Goal: Check status

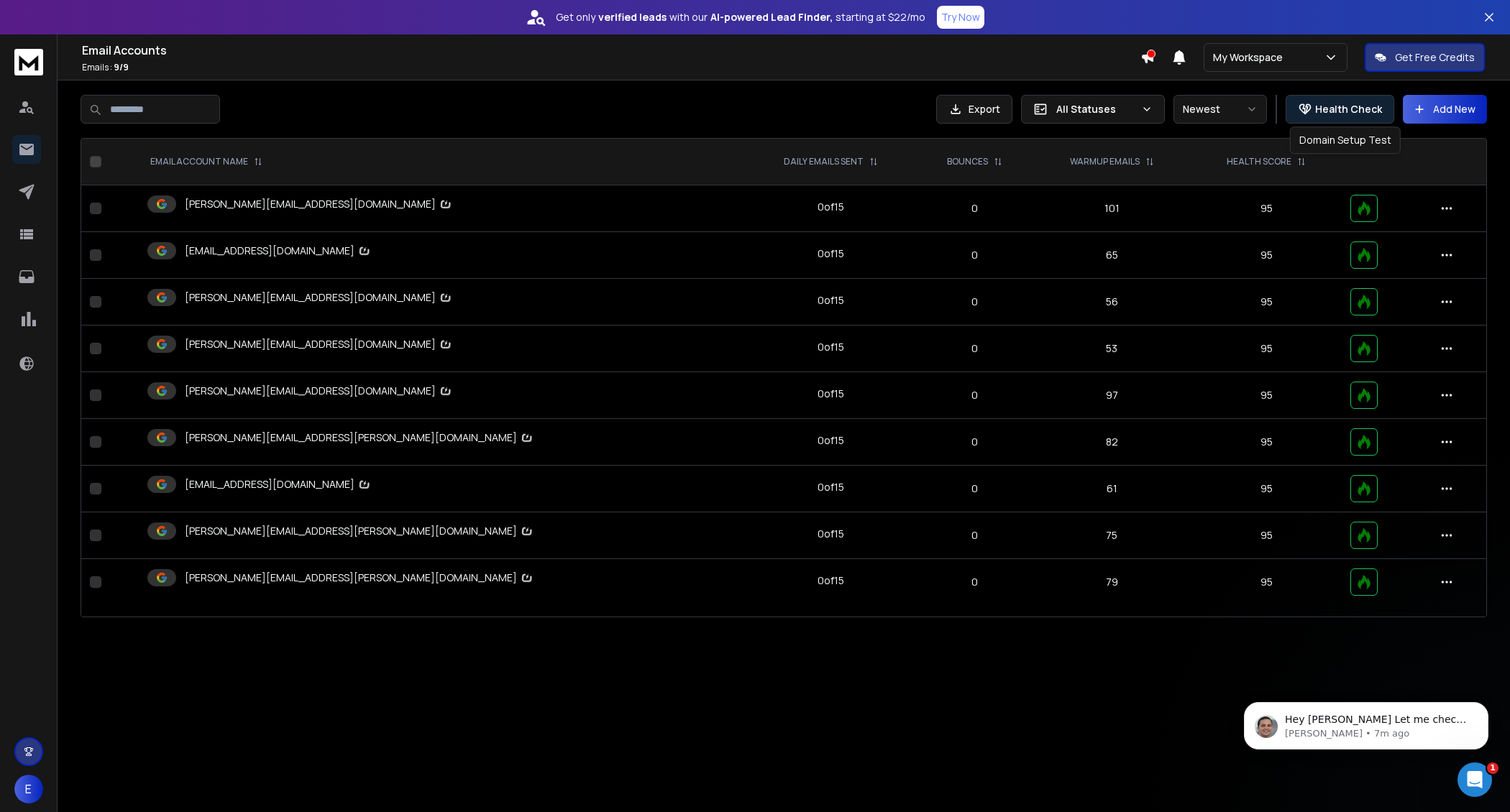
click at [1313, 101] on button "Health Check" at bounding box center [1339, 109] width 108 height 29
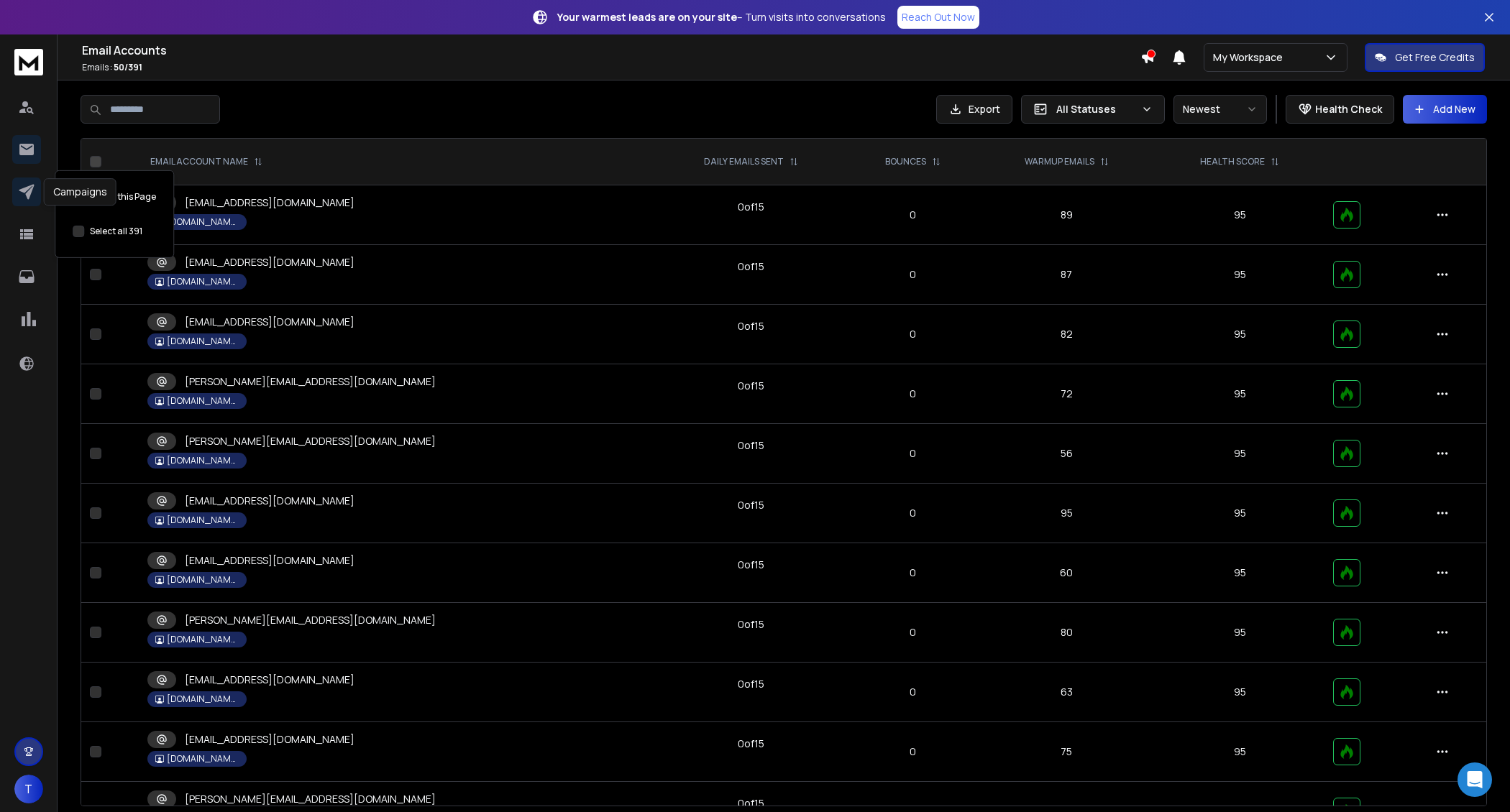
click at [25, 192] on icon at bounding box center [26, 191] width 17 height 17
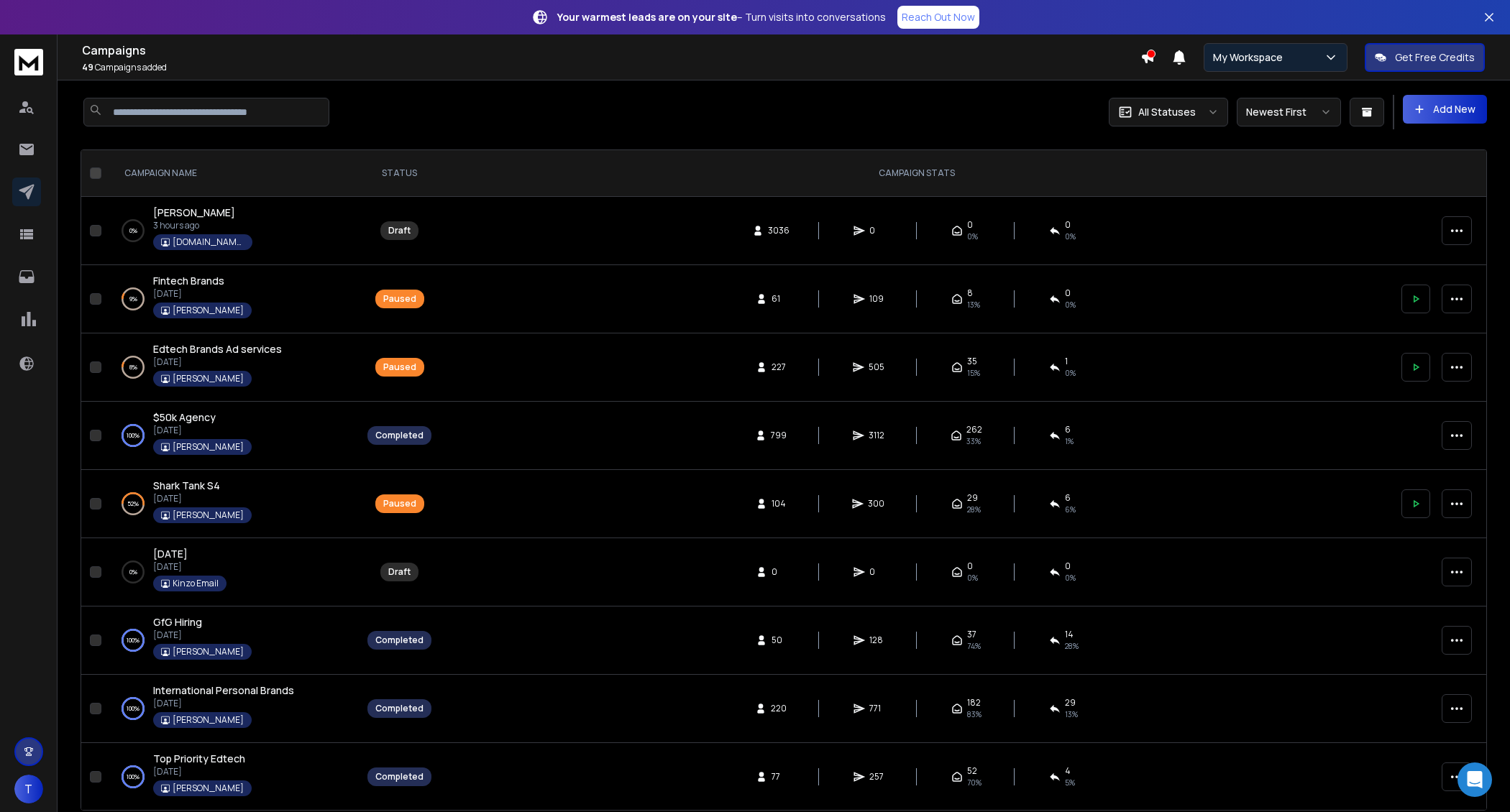
click at [1279, 63] on p "My Workspace" at bounding box center [1250, 57] width 76 height 15
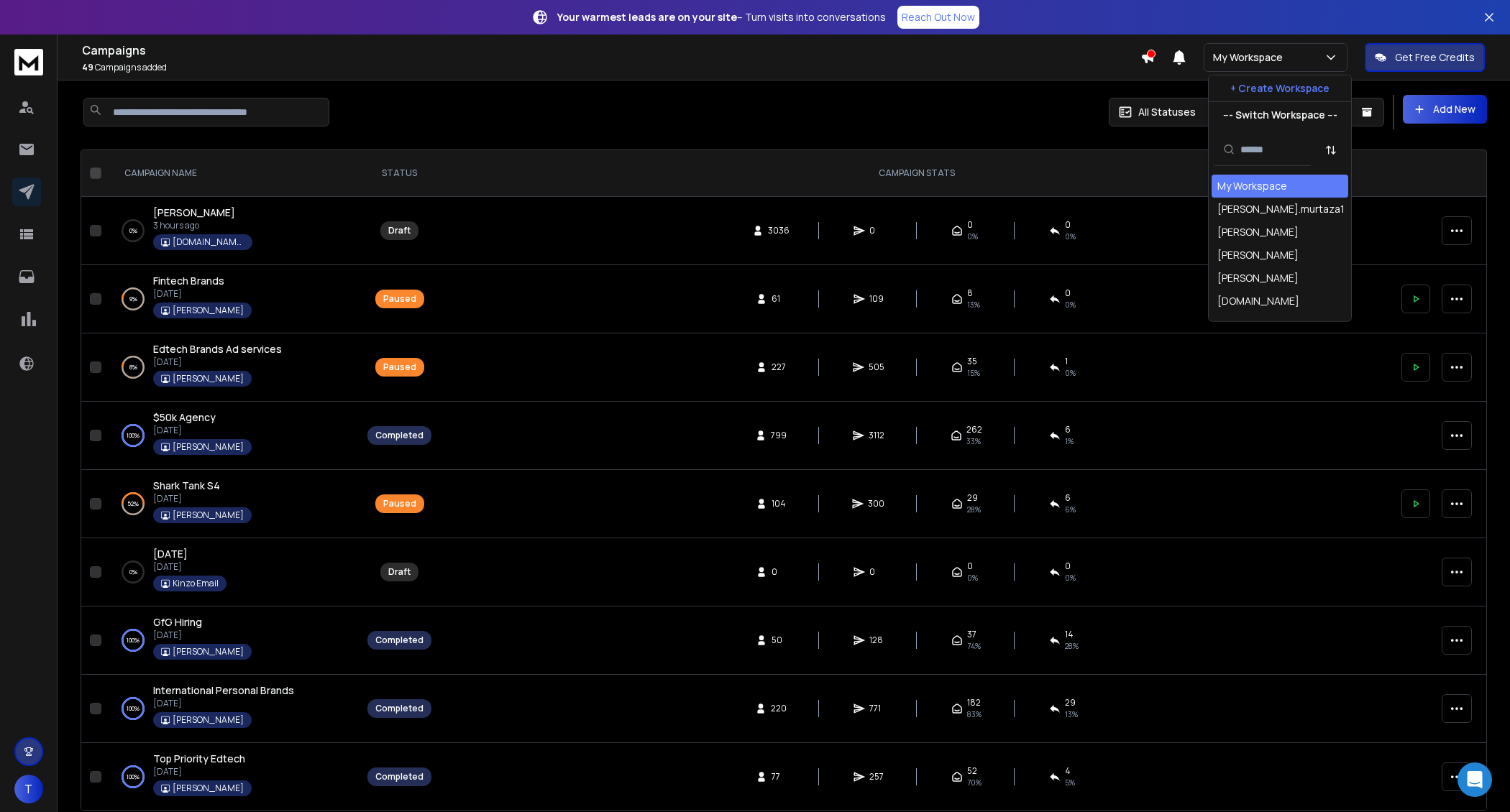
click at [283, 219] on div "0 % Omar 3 hours ago IM.FO" at bounding box center [233, 230] width 223 height 50
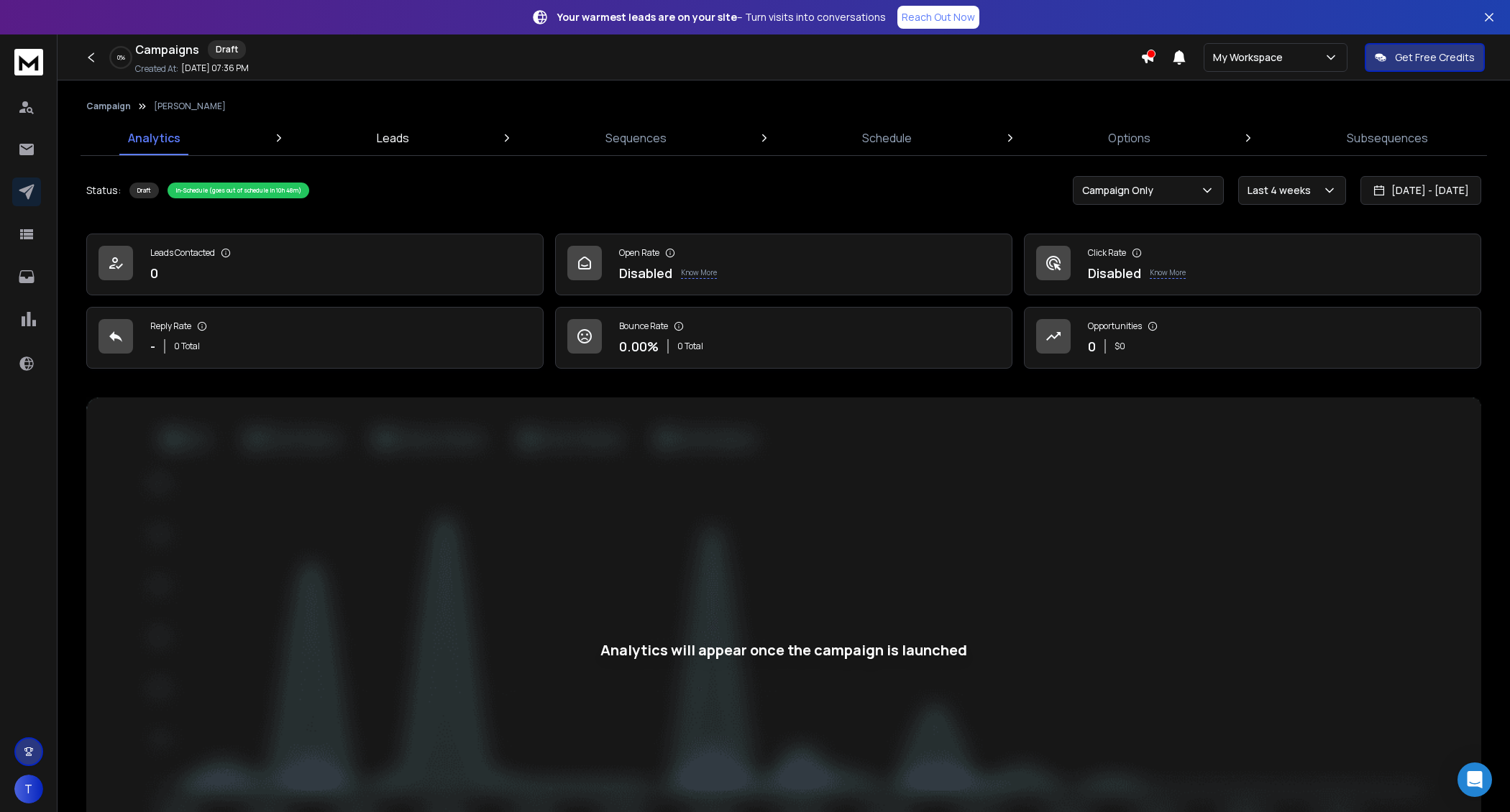
click at [386, 143] on p "Leads" at bounding box center [393, 138] width 32 height 17
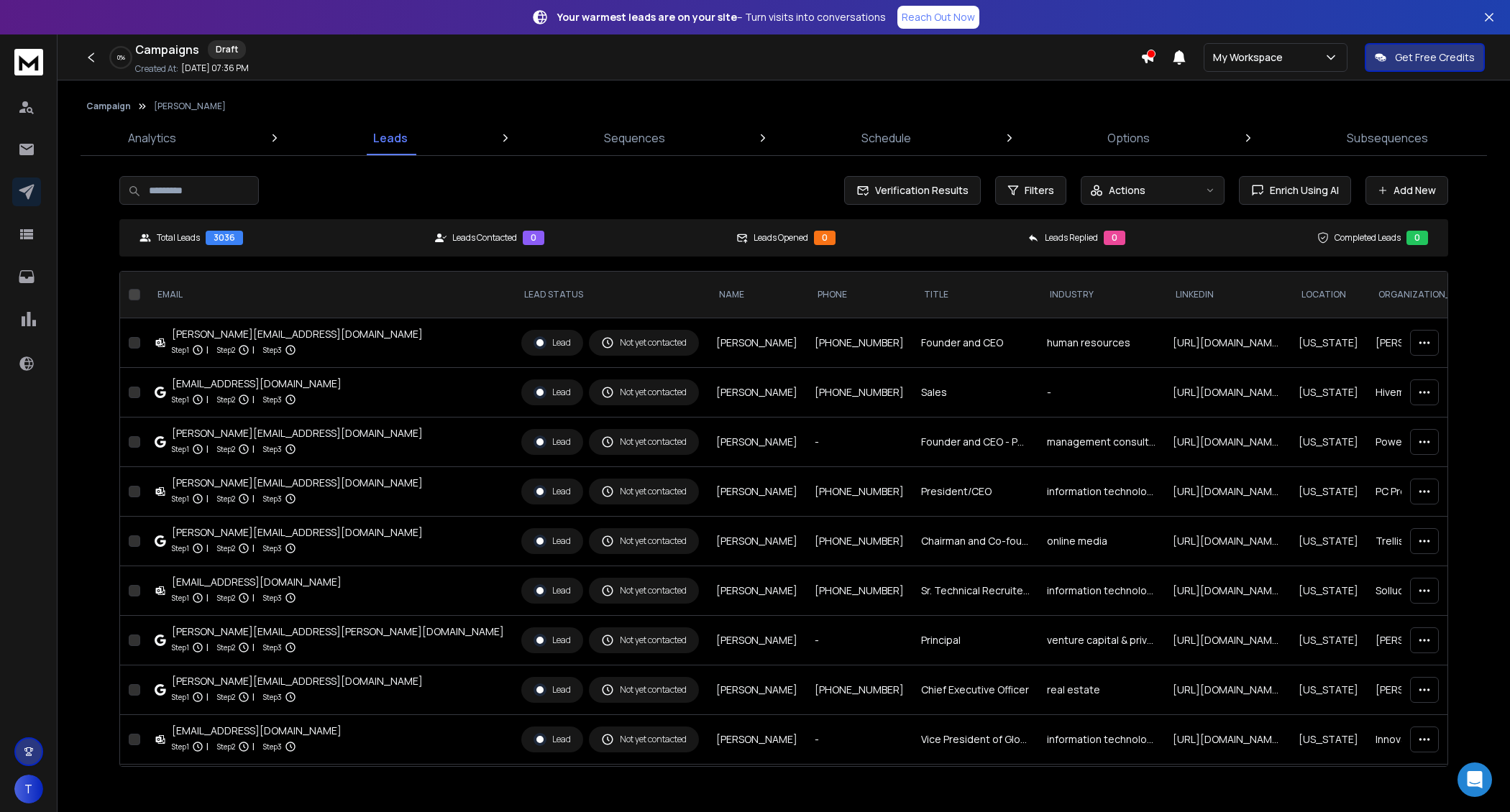
click at [160, 99] on div "Campaign Omar" at bounding box center [783, 106] width 1406 height 23
copy p "Omar"
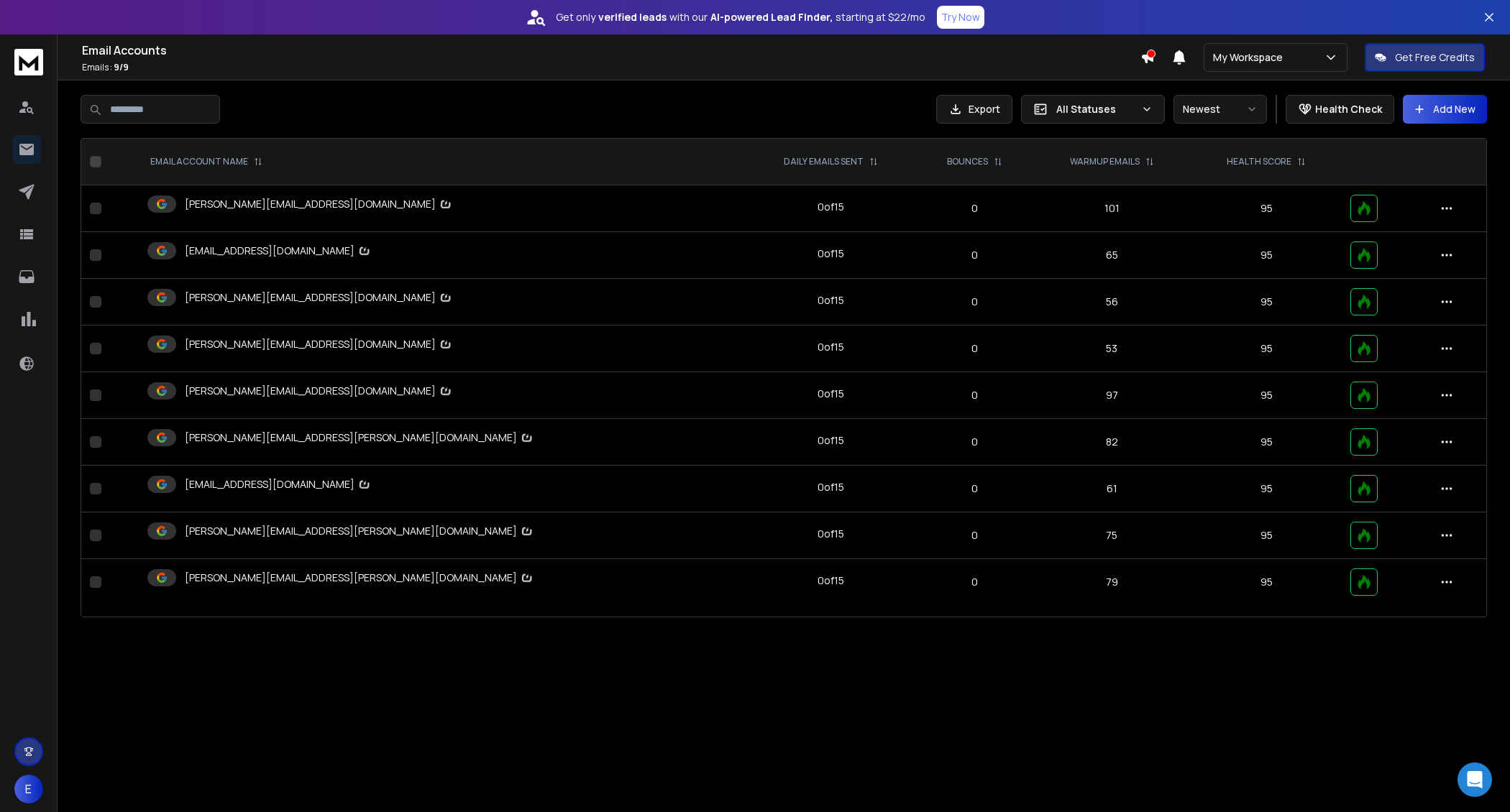
click at [322, 263] on td "[EMAIL_ADDRESS][DOMAIN_NAME]" at bounding box center [441, 255] width 605 height 46
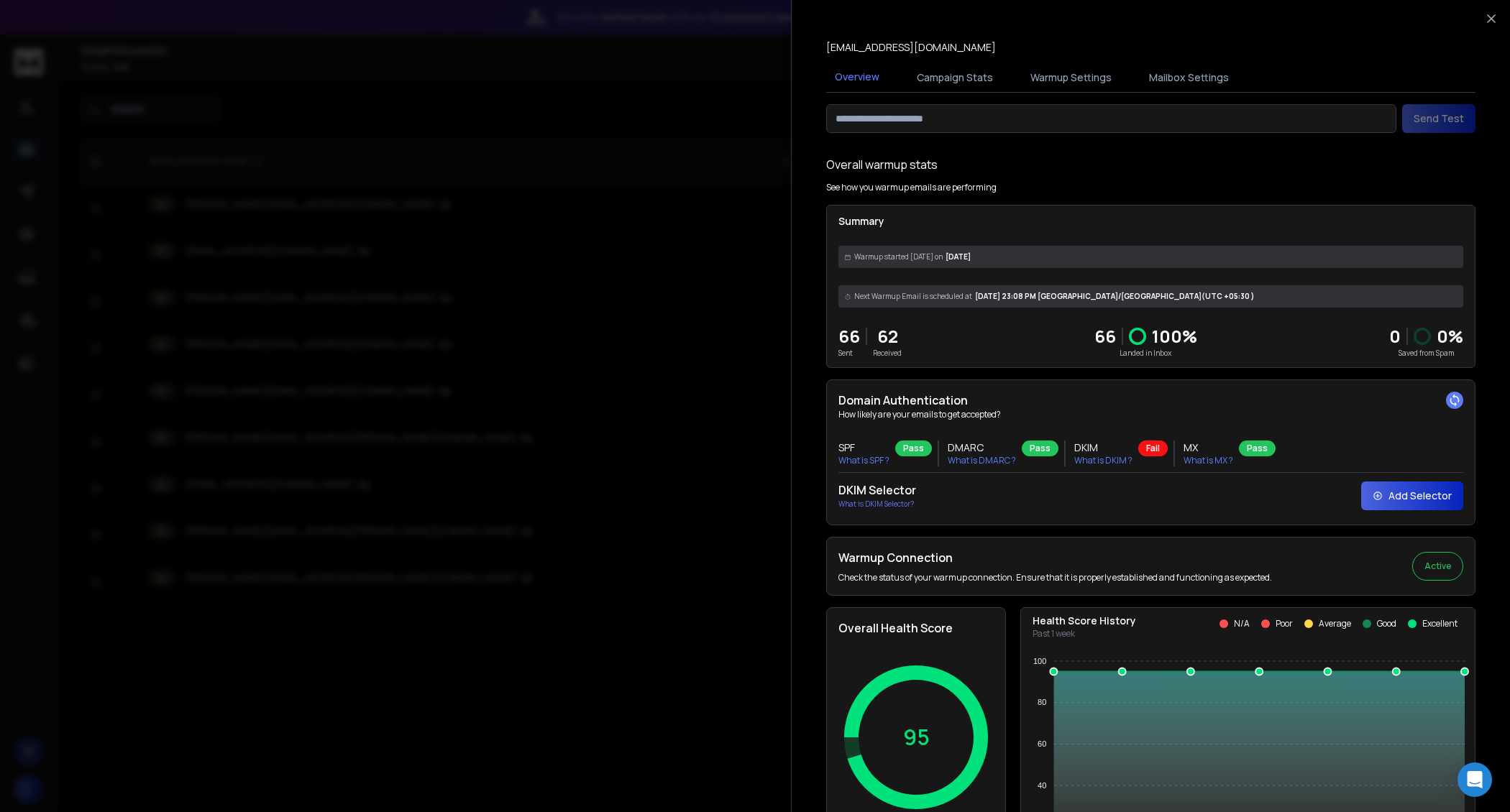
click at [535, 359] on div at bounding box center [755, 406] width 1510 height 812
